Goal: Navigation & Orientation: Find specific page/section

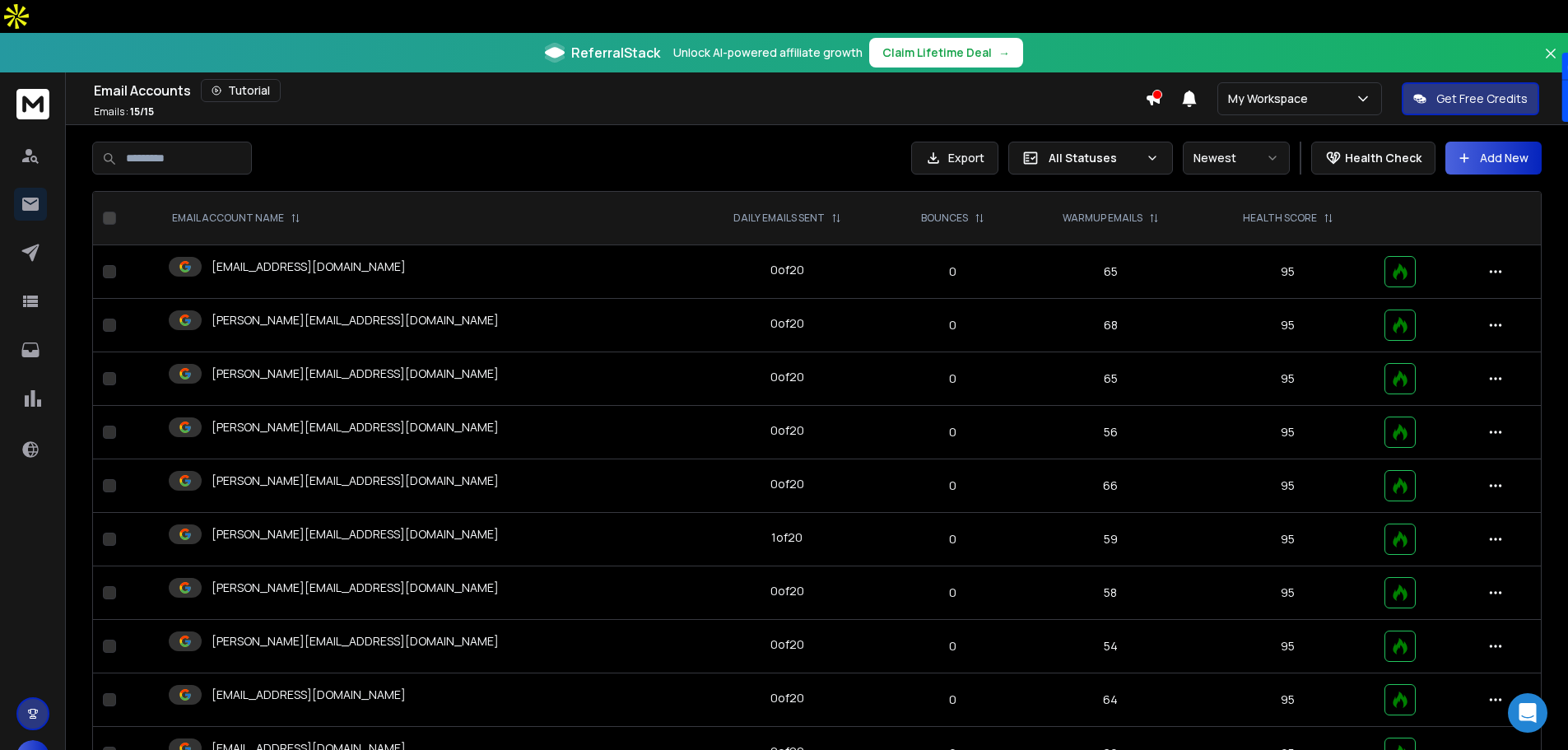
click at [1550, 46] on icon "Close banner" at bounding box center [1551, 53] width 14 height 14
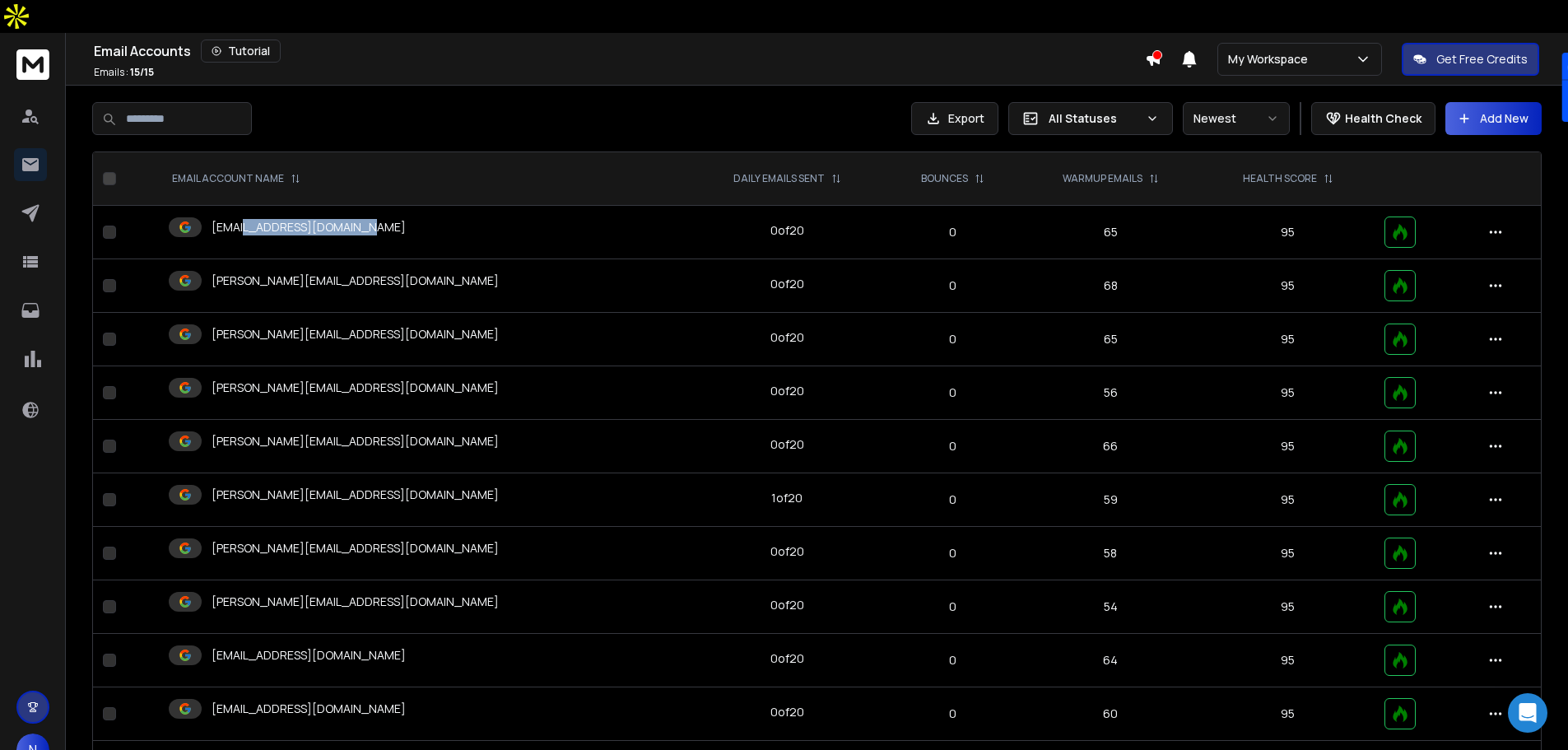
drag, startPoint x: 356, startPoint y: 197, endPoint x: 246, endPoint y: 199, distance: 110.0
click at [246, 218] on div "[EMAIL_ADDRESS][DOMAIN_NAME]" at bounding box center [423, 228] width 509 height 20
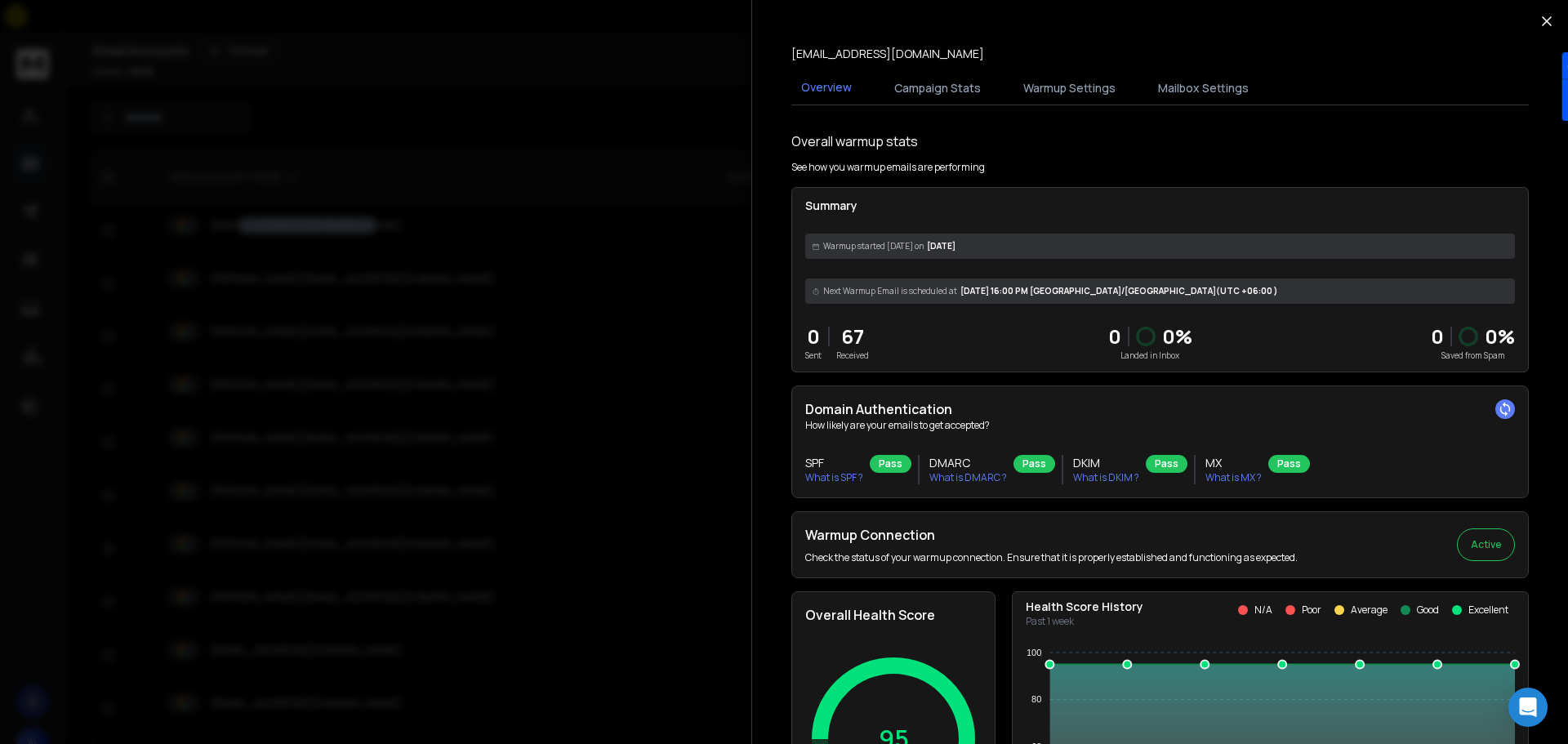
click at [1543, 20] on icon "button" at bounding box center [1546, 21] width 8 height 8
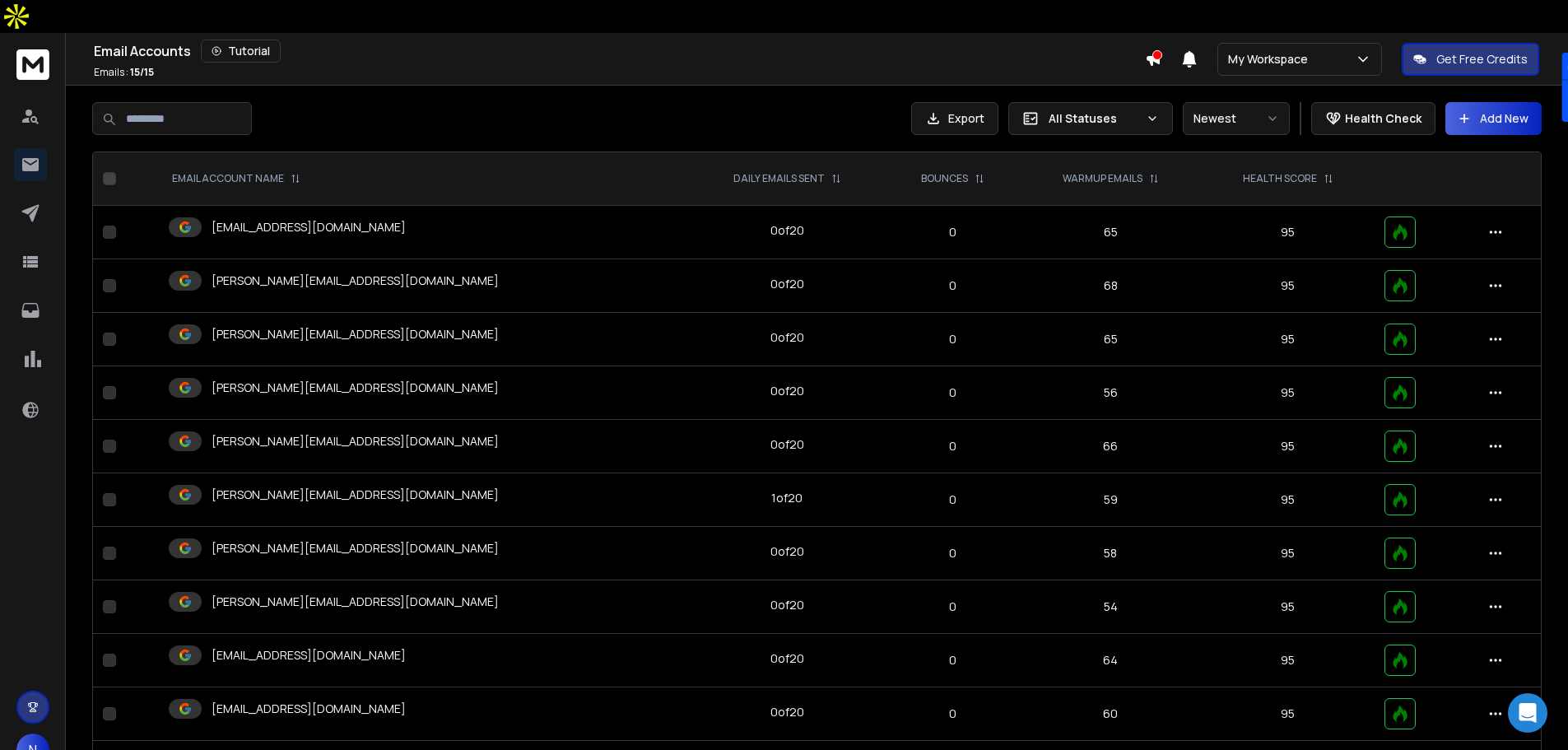
click at [460, 102] on div at bounding box center [497, 118] width 809 height 33
drag, startPoint x: 330, startPoint y: 192, endPoint x: 246, endPoint y: 192, distance: 84.0
click at [246, 218] on div "[EMAIL_ADDRESS][DOMAIN_NAME]" at bounding box center [423, 228] width 509 height 20
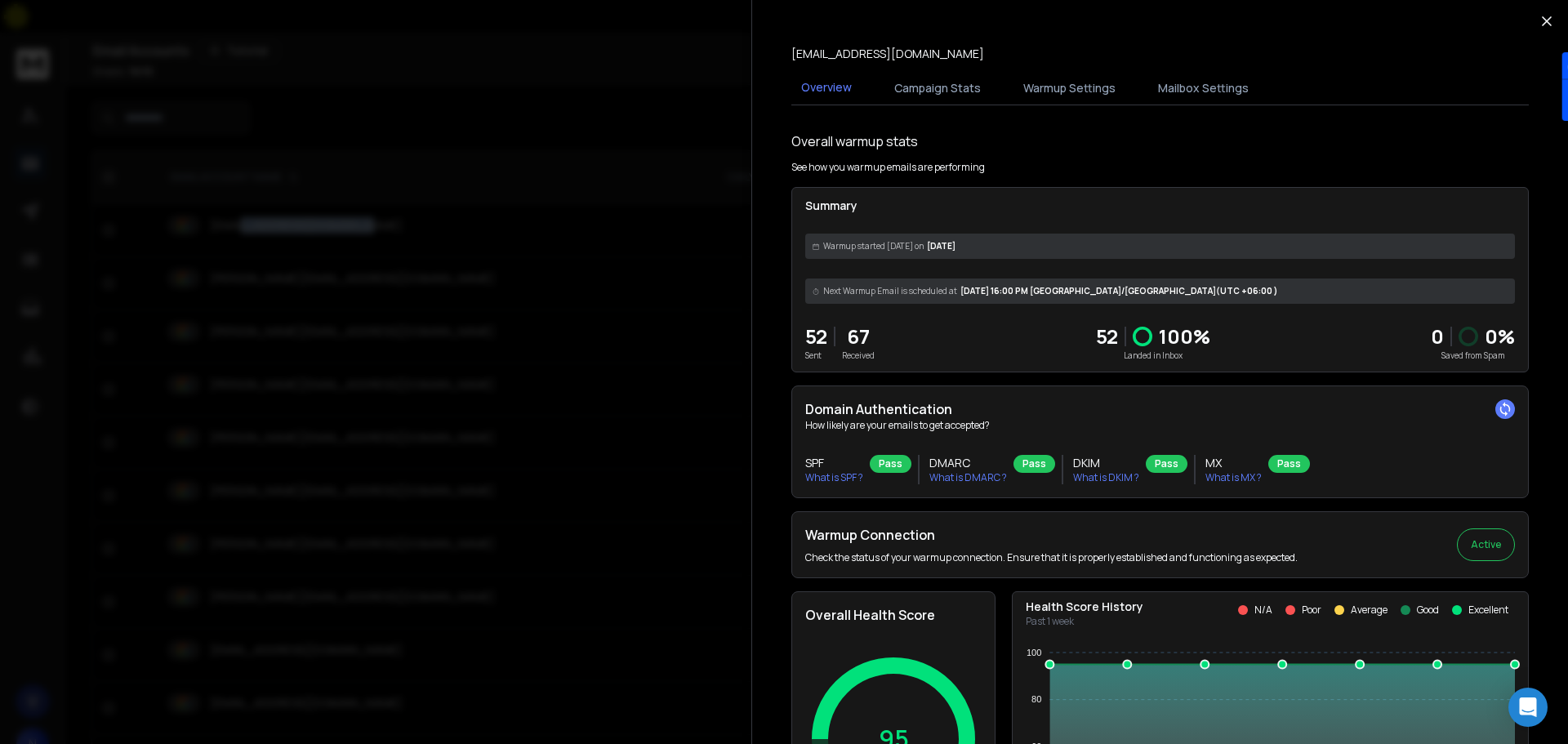
click at [1543, 20] on icon "button" at bounding box center [1546, 21] width 8 height 8
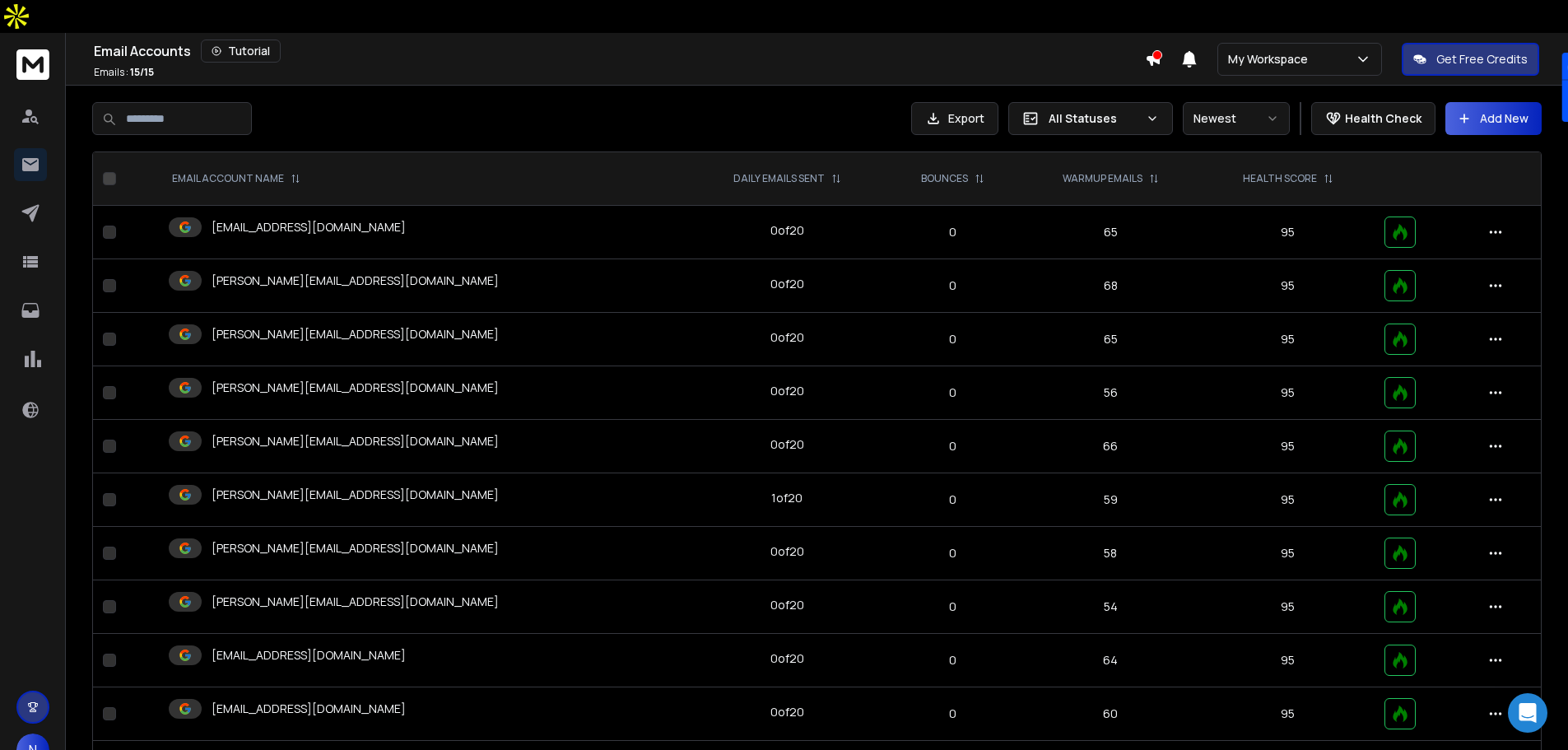
click at [462, 102] on div at bounding box center [497, 118] width 809 height 33
click at [33, 301] on icon at bounding box center [31, 311] width 20 height 20
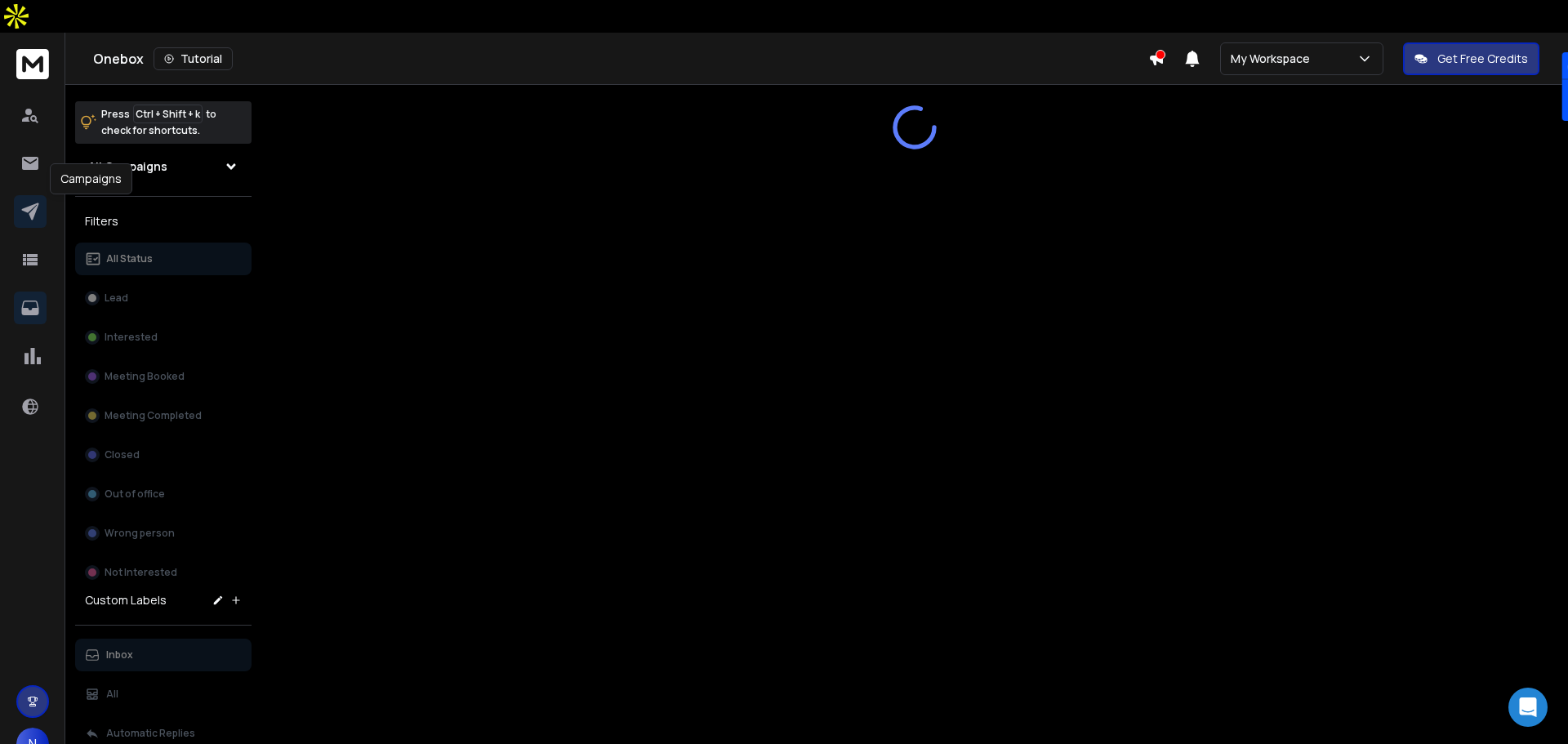
click at [35, 202] on icon at bounding box center [30, 212] width 20 height 20
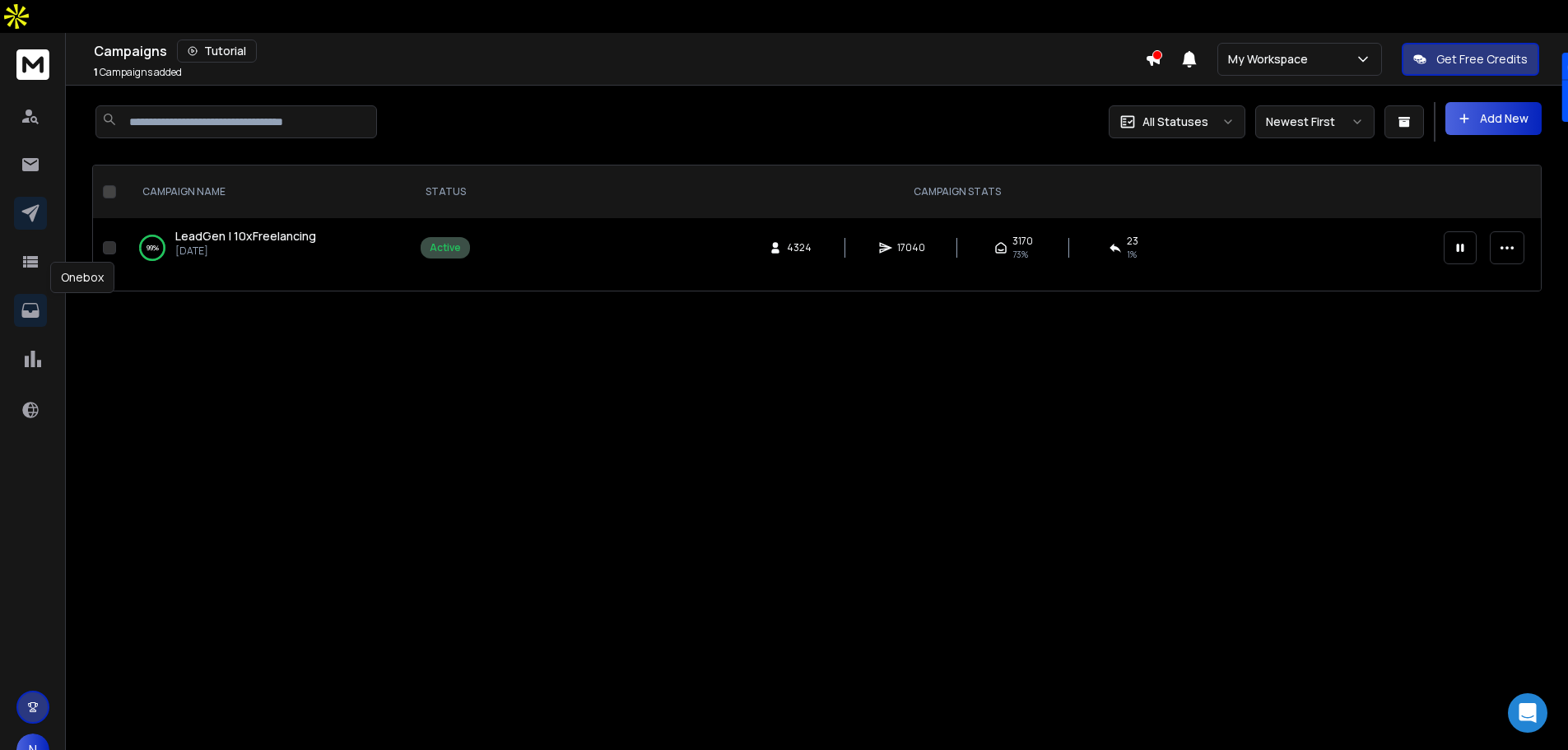
click at [32, 303] on icon at bounding box center [30, 310] width 17 height 14
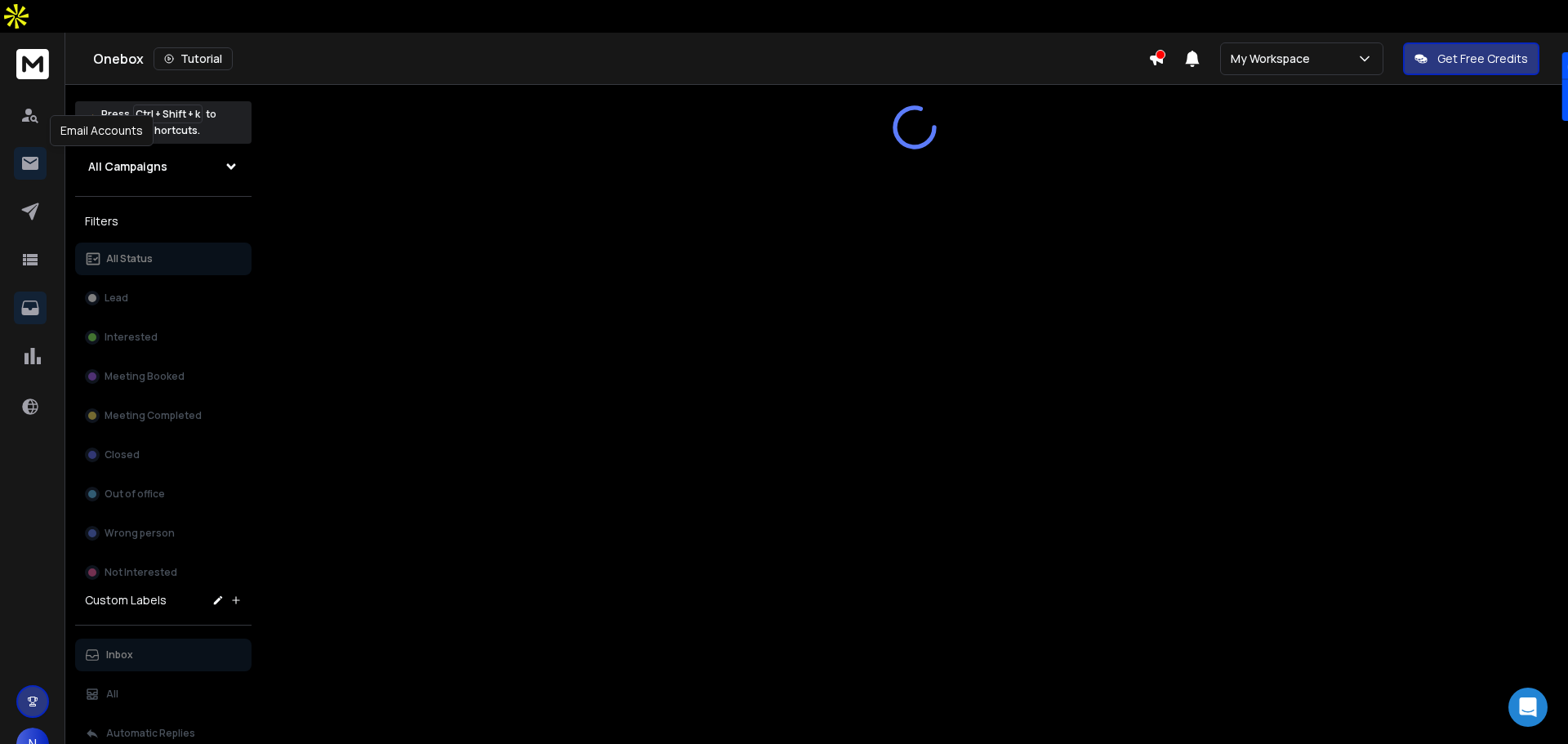
click at [27, 157] on icon at bounding box center [30, 163] width 16 height 13
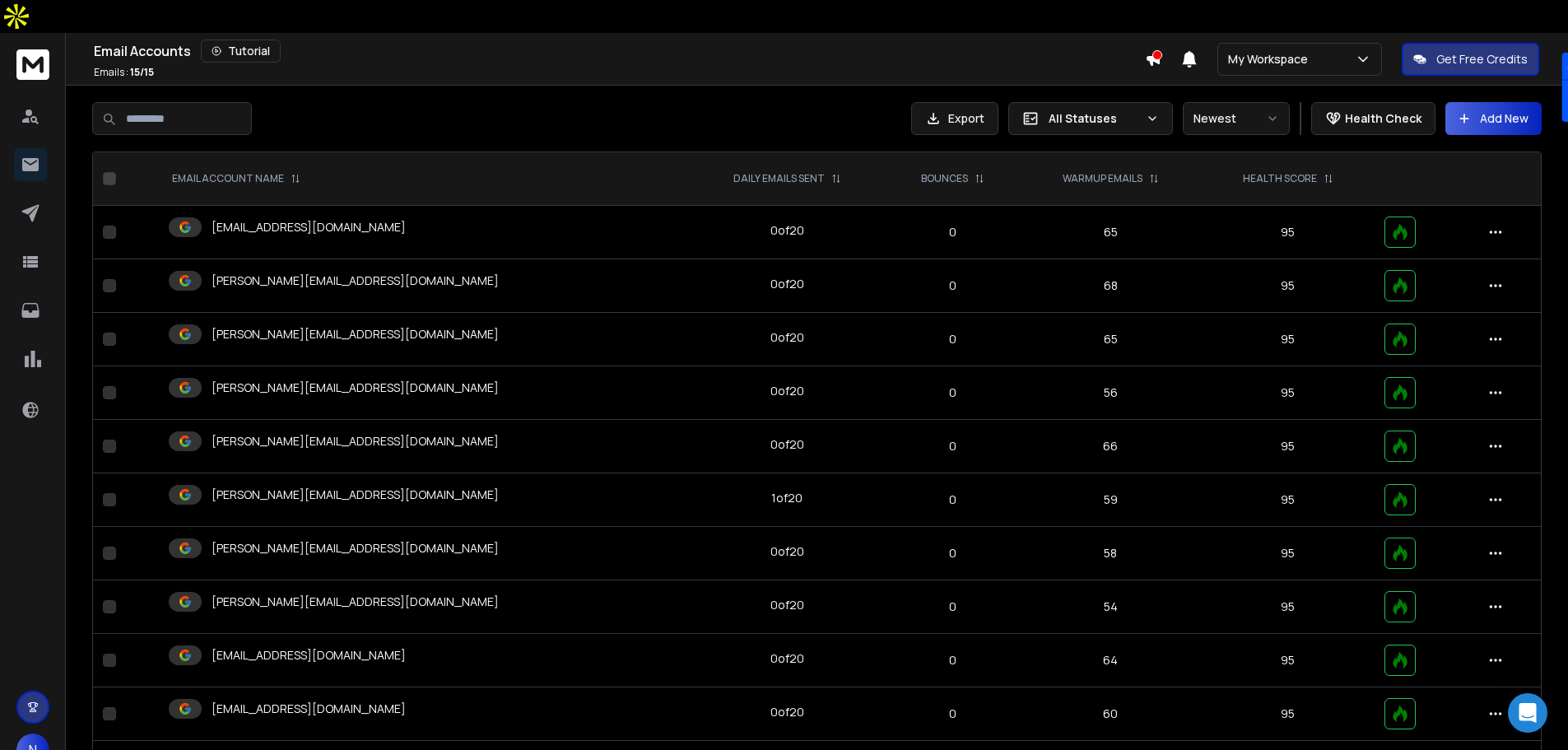
click at [101, 153] on th at bounding box center [126, 179] width 66 height 53
click at [110, 172] on button "Select this Page" at bounding box center [109, 178] width 14 height 14
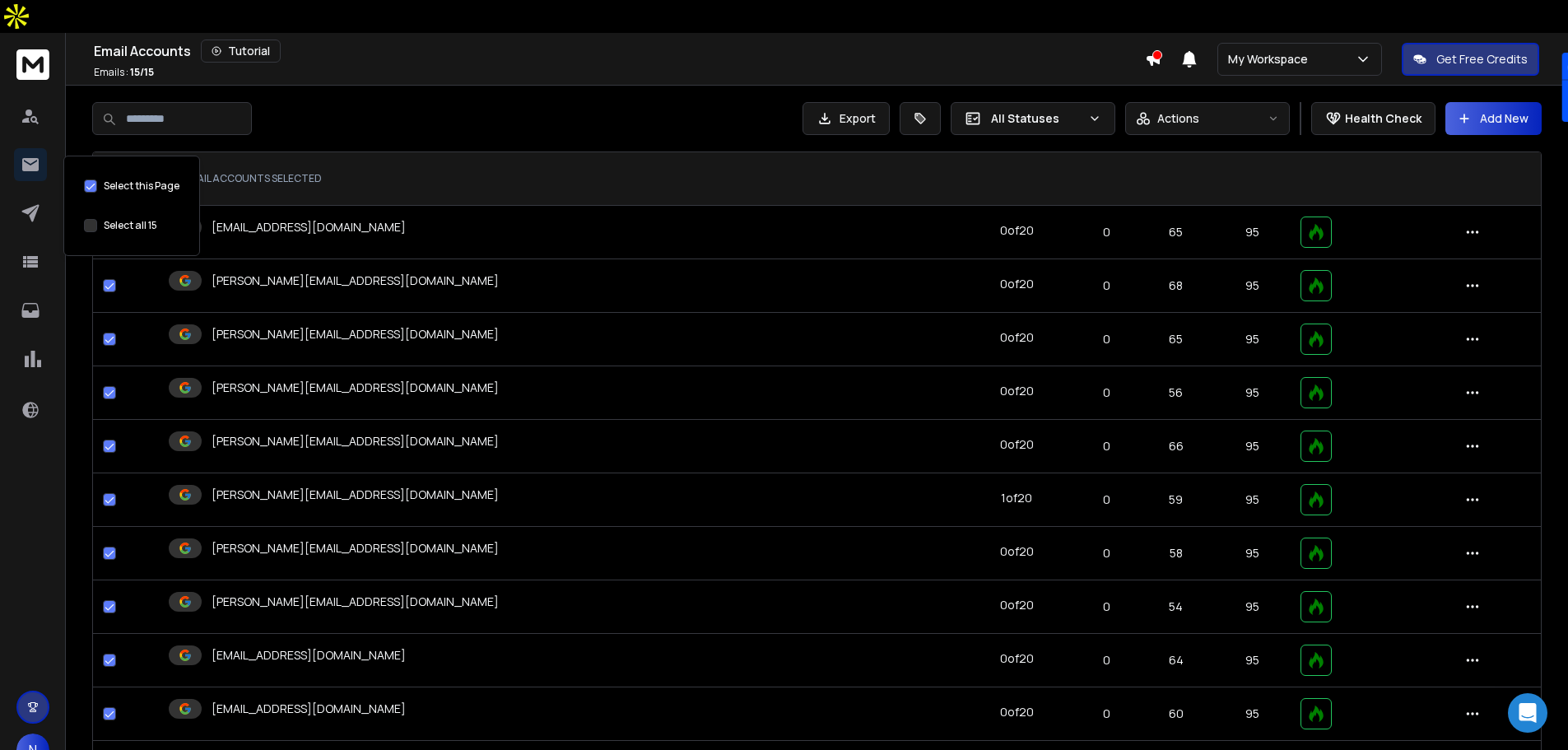
click at [107, 172] on button "Select this Page" at bounding box center [109, 178] width 14 height 14
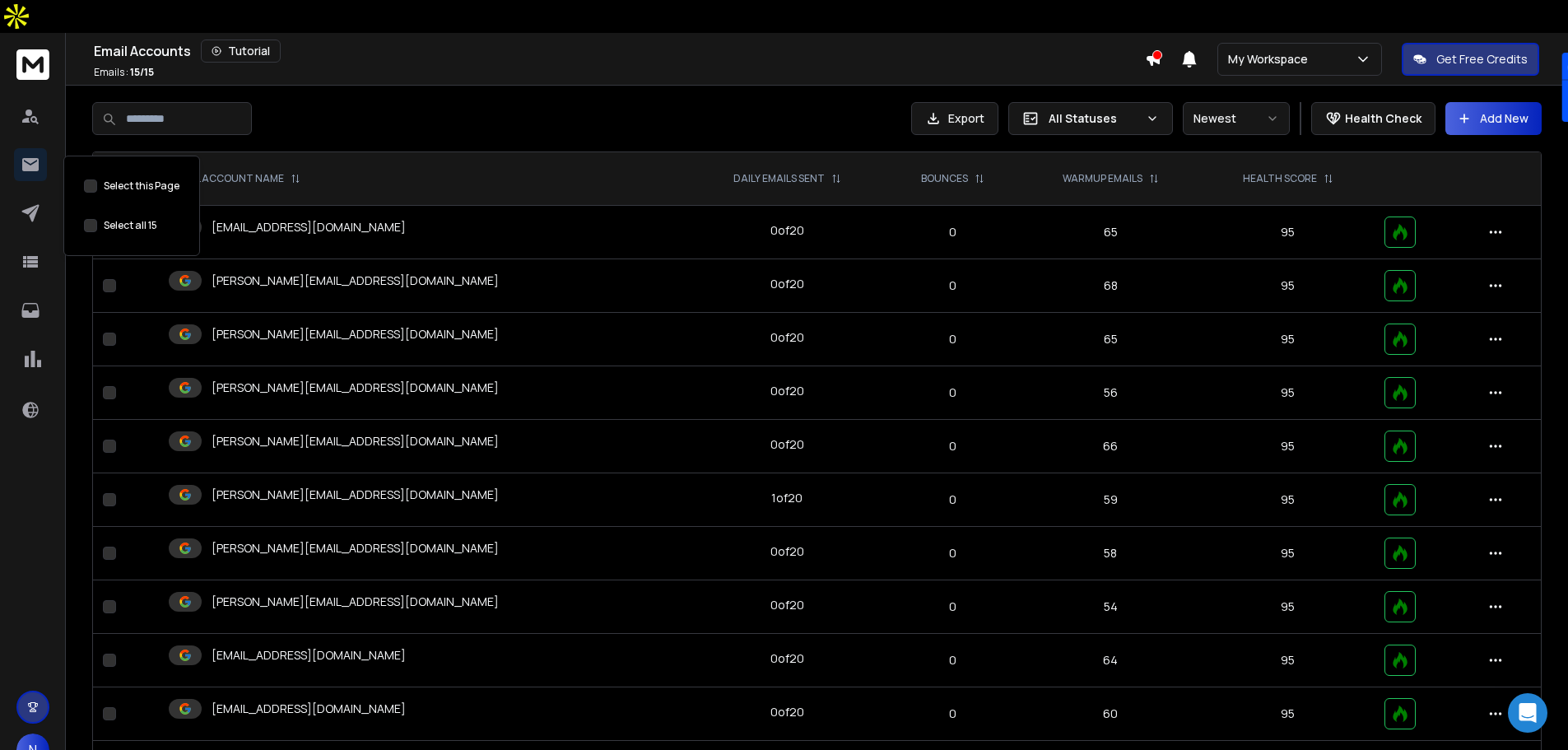
click at [490, 102] on div at bounding box center [497, 118] width 809 height 33
drag, startPoint x: 364, startPoint y: 192, endPoint x: 210, endPoint y: 191, distance: 154.0
click at [210, 218] on div "[EMAIL_ADDRESS][DOMAIN_NAME]" at bounding box center [423, 228] width 509 height 20
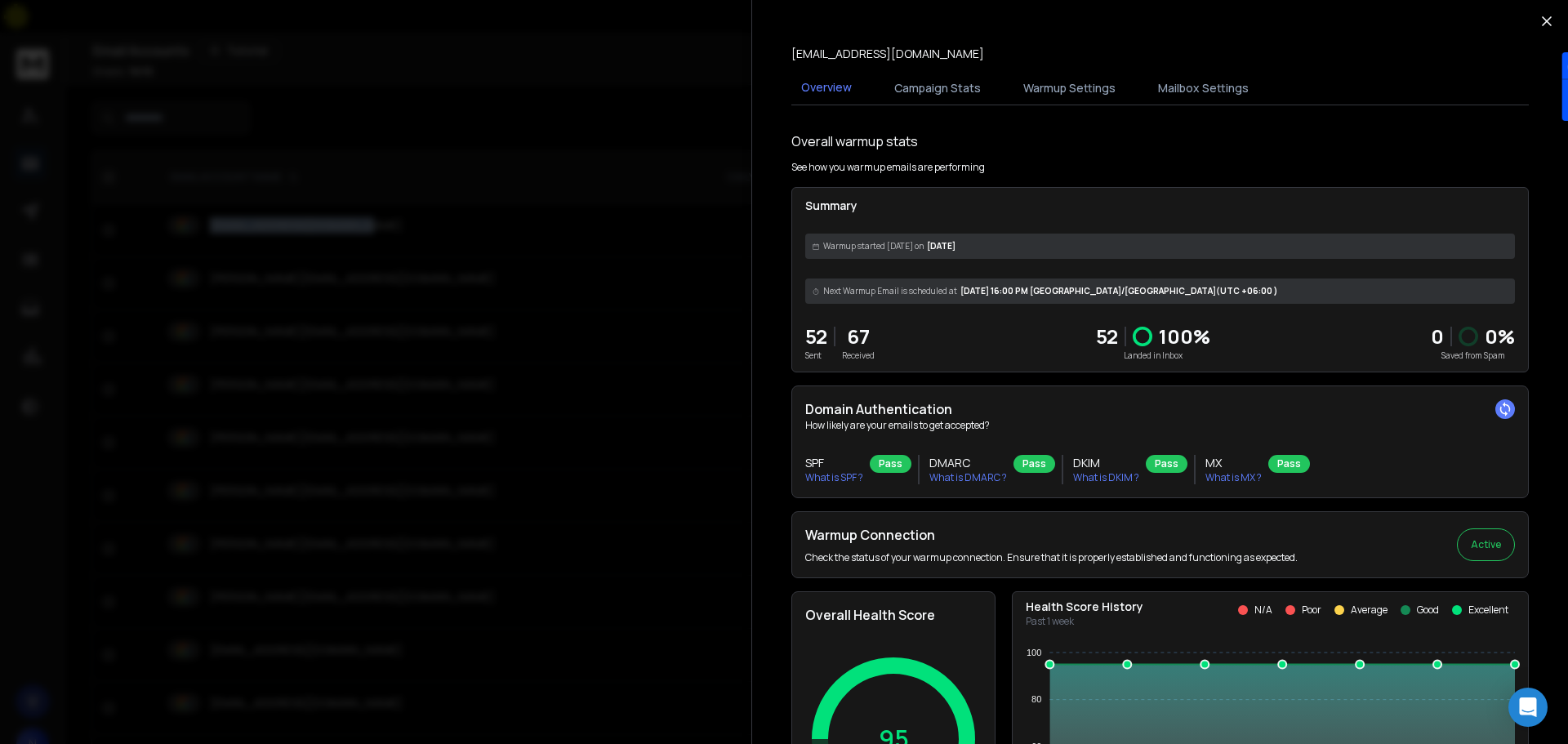
click at [1541, 22] on icon "button" at bounding box center [1546, 22] width 16 height 16
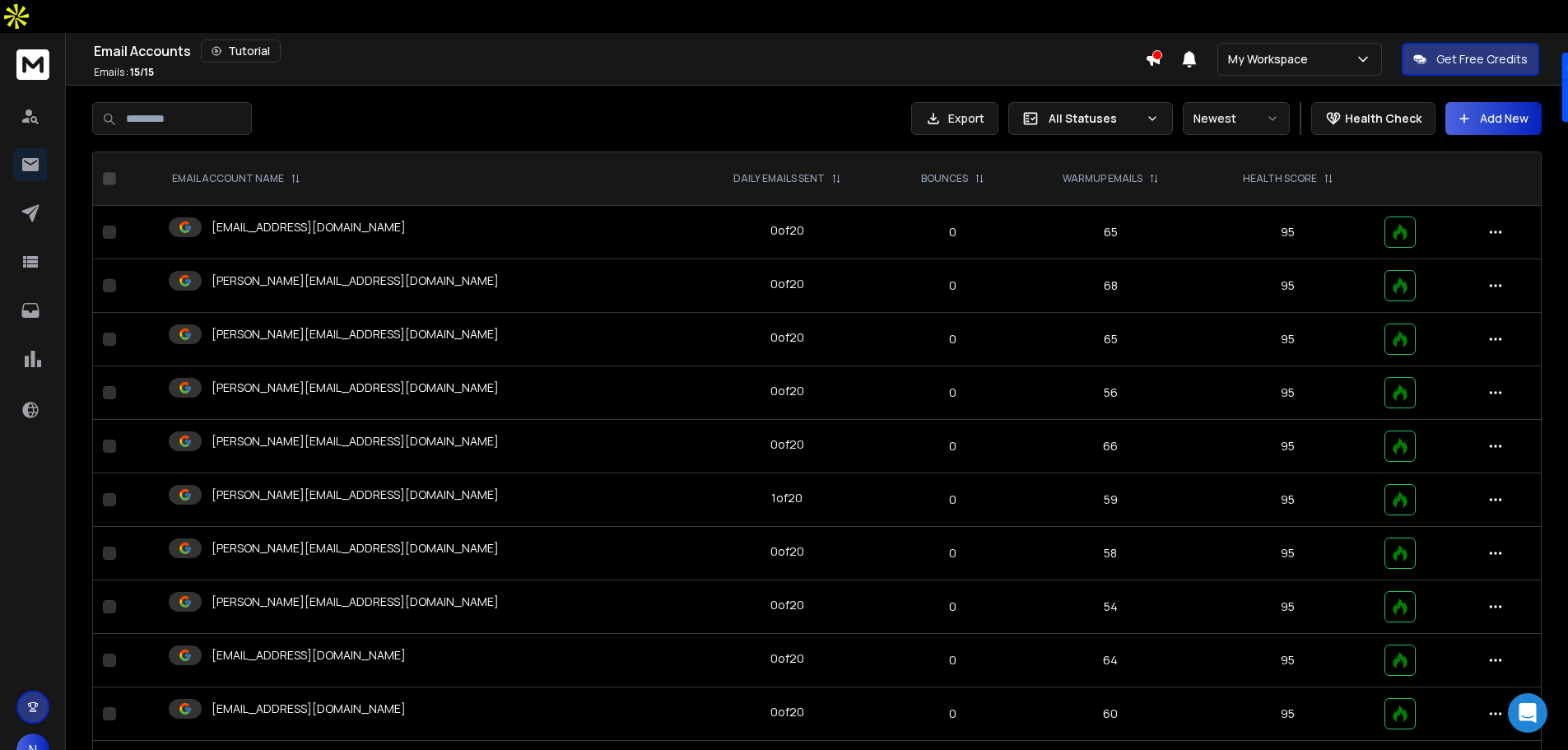
click at [508, 102] on div at bounding box center [497, 118] width 809 height 33
click at [441, 102] on div at bounding box center [497, 118] width 809 height 33
drag, startPoint x: 363, startPoint y: 199, endPoint x: 246, endPoint y: 197, distance: 117.0
click at [246, 218] on div "[EMAIL_ADDRESS][DOMAIN_NAME]" at bounding box center [423, 228] width 509 height 20
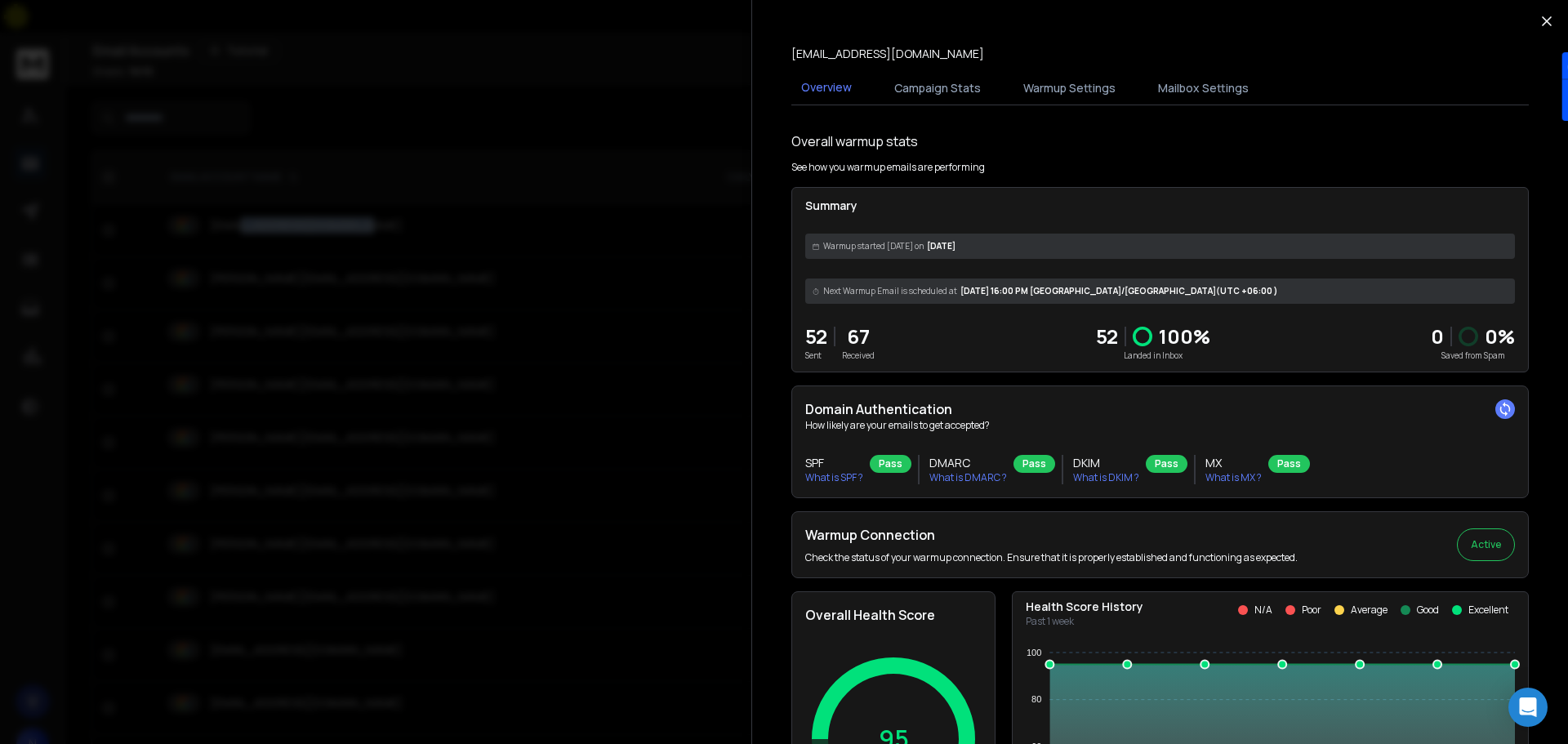
click at [1543, 20] on icon "button" at bounding box center [1546, 21] width 8 height 8
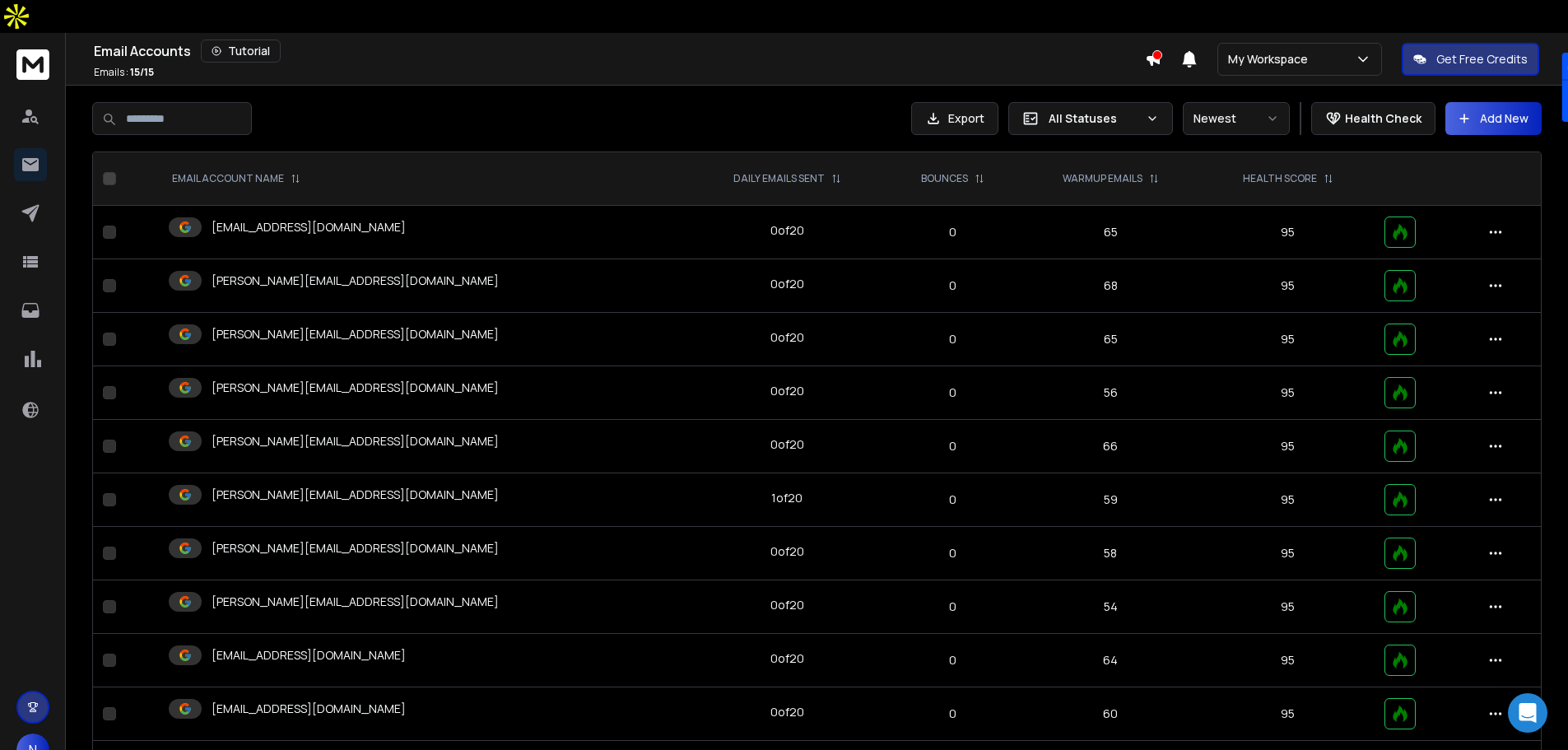
click at [462, 102] on div at bounding box center [497, 118] width 809 height 33
drag, startPoint x: 359, startPoint y: 196, endPoint x: 244, endPoint y: 195, distance: 115.0
click at [244, 218] on div "[EMAIL_ADDRESS][DOMAIN_NAME]" at bounding box center [423, 228] width 509 height 20
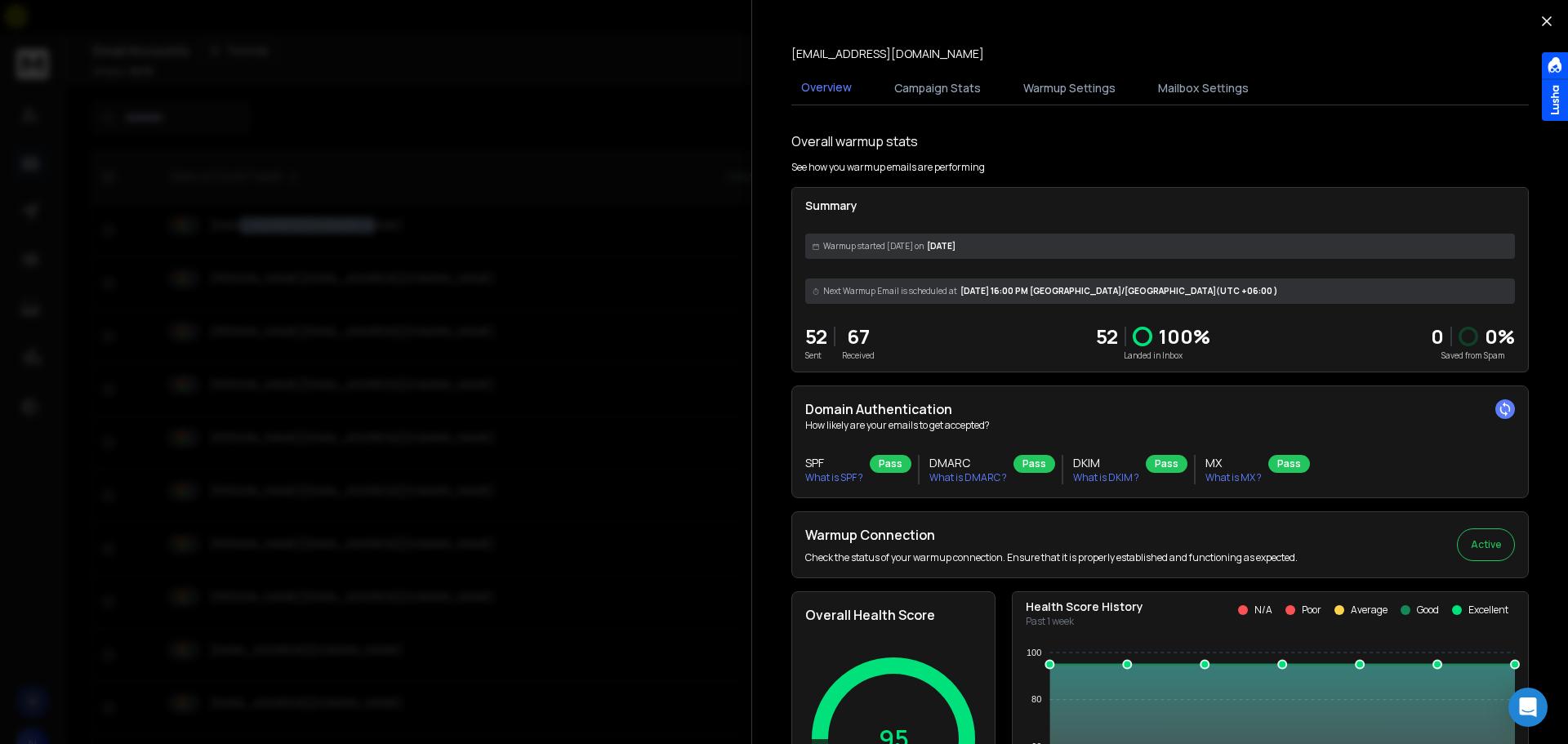
click at [1544, 20] on icon "button" at bounding box center [1546, 21] width 8 height 8
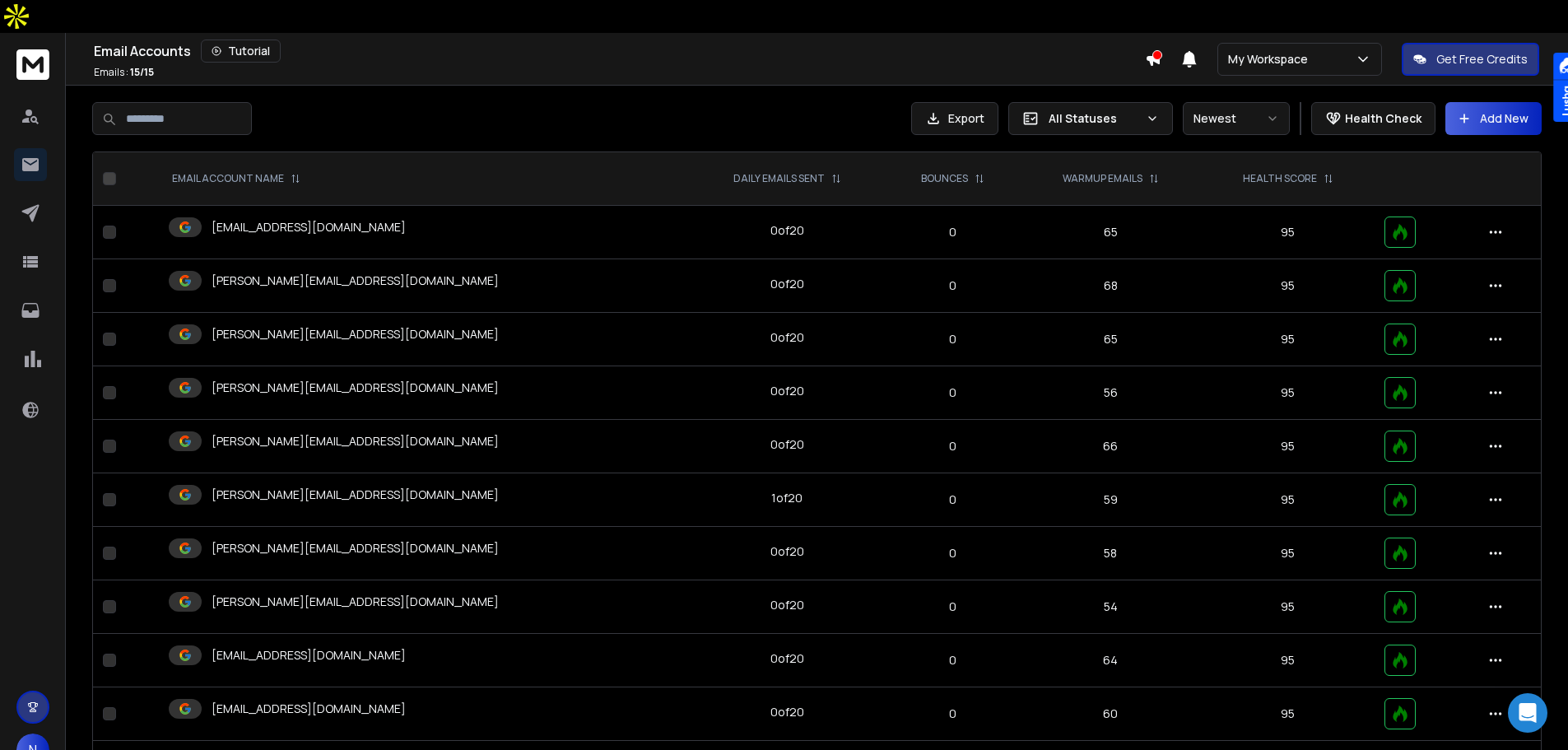
click at [415, 102] on div at bounding box center [497, 118] width 809 height 33
click at [720, 102] on div at bounding box center [497, 118] width 809 height 33
